Goal: Task Accomplishment & Management: Manage account settings

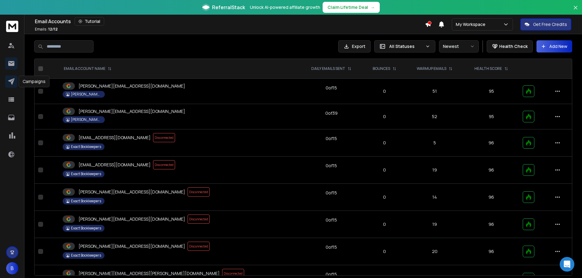
click at [10, 83] on icon at bounding box center [11, 81] width 7 height 7
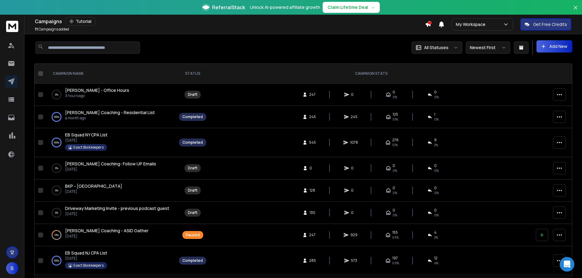
click at [98, 90] on span "[PERSON_NAME] - Office Hours" at bounding box center [97, 90] width 64 height 6
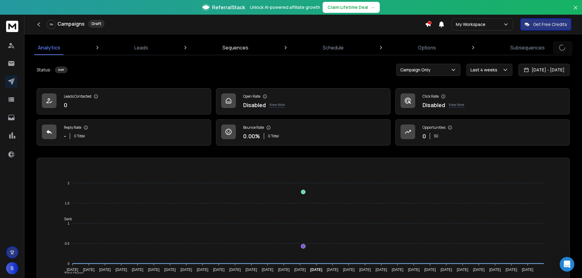
click at [242, 47] on p "Sequences" at bounding box center [236, 47] width 26 height 7
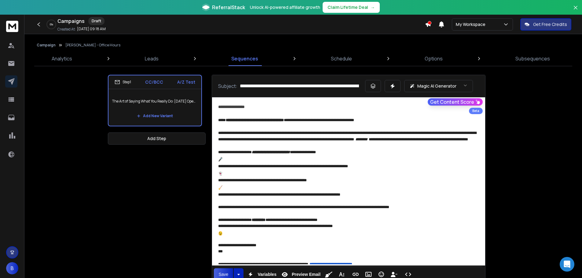
scroll to position [47, 0]
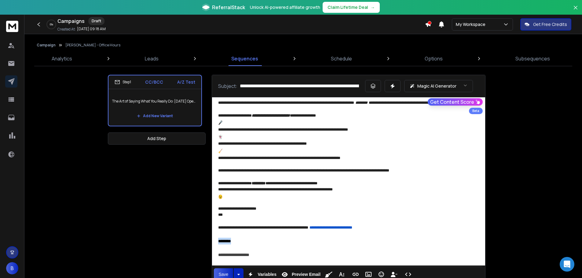
drag, startPoint x: 245, startPoint y: 242, endPoint x: 211, endPoint y: 240, distance: 34.3
click at [211, 240] on div "**********" at bounding box center [303, 179] width 391 height 209
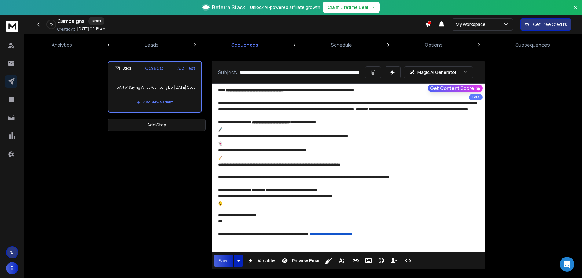
scroll to position [0, 0]
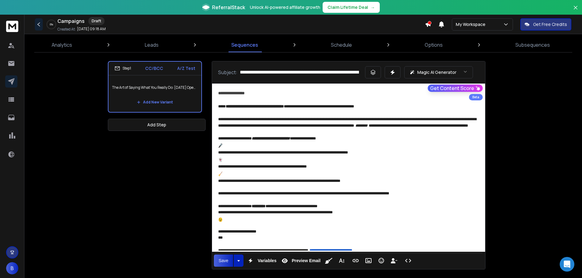
click at [39, 25] on icon at bounding box center [38, 24] width 2 height 4
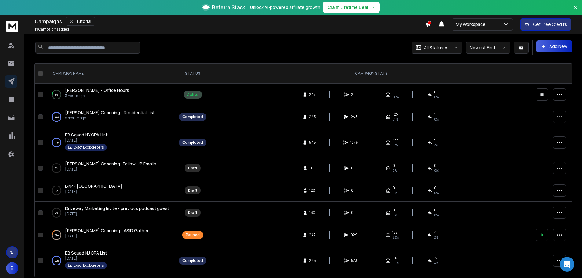
click at [109, 91] on span "[PERSON_NAME] - Office Hours" at bounding box center [97, 90] width 64 height 6
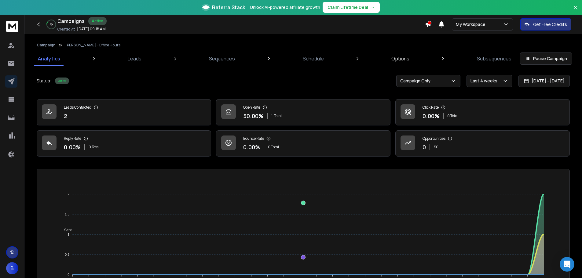
click at [401, 58] on p "Options" at bounding box center [401, 58] width 18 height 7
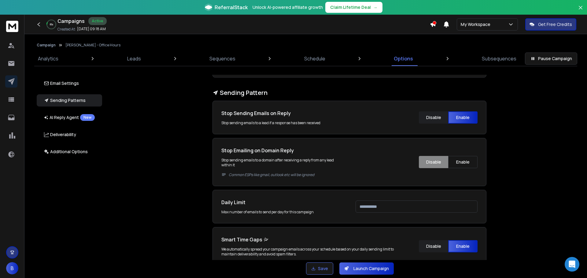
scroll to position [102, 0]
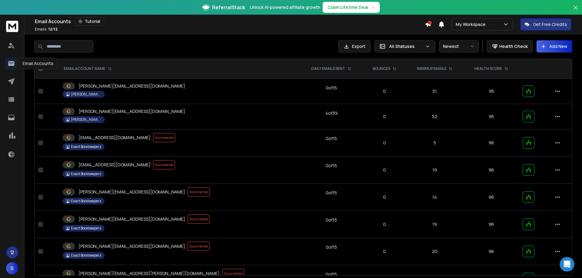
click at [11, 65] on icon at bounding box center [11, 63] width 6 height 5
click at [10, 82] on icon at bounding box center [11, 82] width 6 height 6
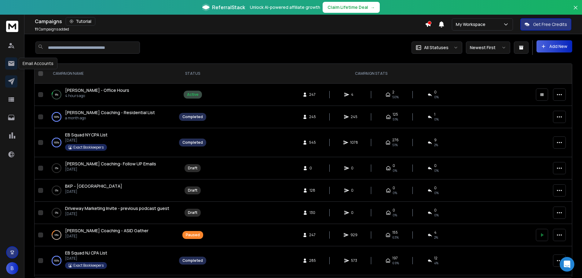
click at [9, 63] on icon at bounding box center [11, 63] width 6 height 5
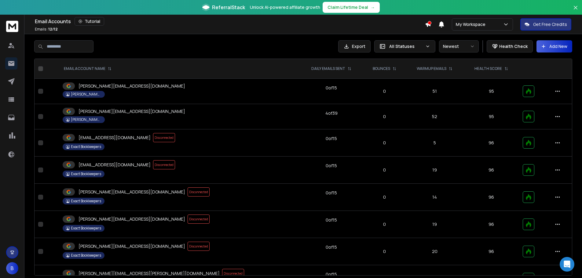
click at [113, 111] on p "[PERSON_NAME][EMAIL_ADDRESS][DOMAIN_NAME]" at bounding box center [132, 112] width 107 height 6
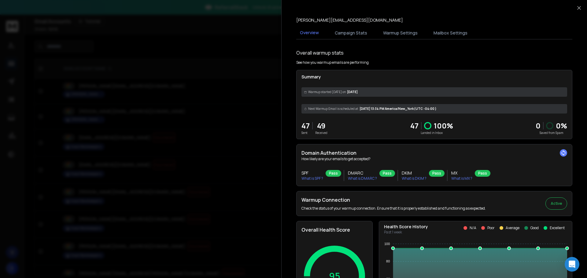
click at [433, 29] on button "Mailbox Settings" at bounding box center [450, 32] width 41 height 13
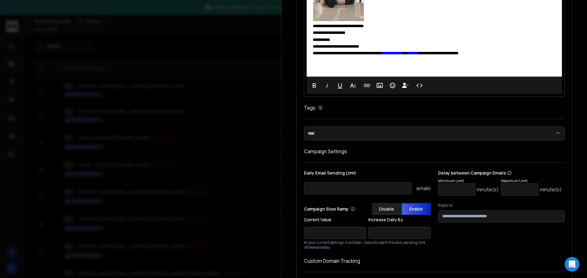
scroll to position [204, 0]
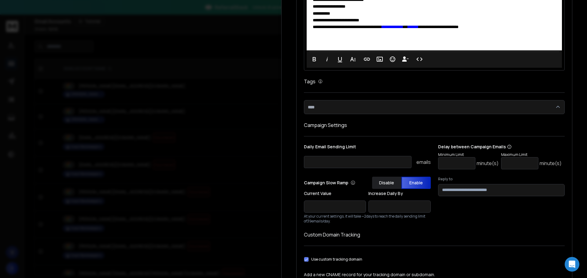
click at [473, 190] on input "text" at bounding box center [501, 190] width 127 height 12
click at [414, 239] on form "**********" at bounding box center [434, 127] width 261 height 514
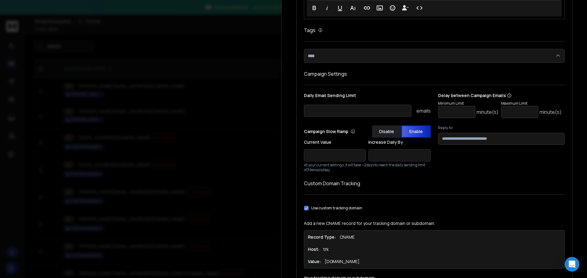
scroll to position [233, 0]
